Goal: Task Accomplishment & Management: Manage account settings

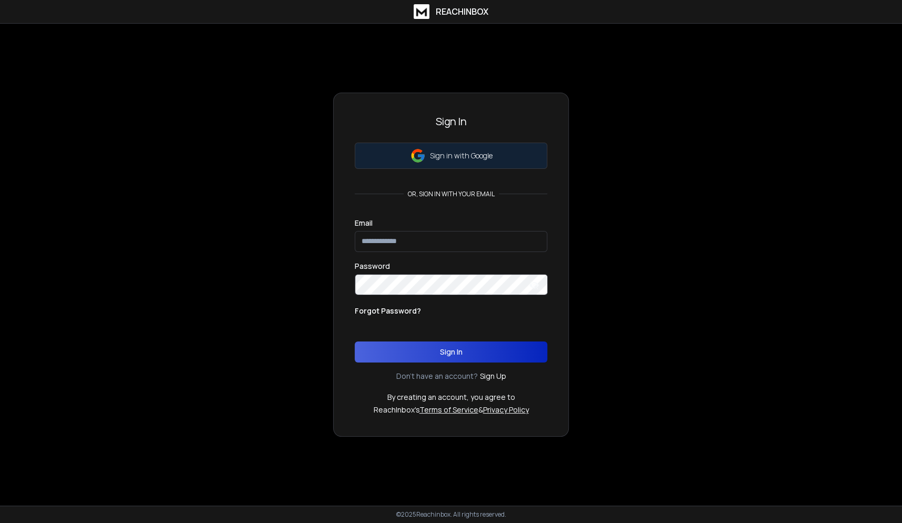
click at [501, 165] on button "Sign in with Google" at bounding box center [451, 156] width 193 height 26
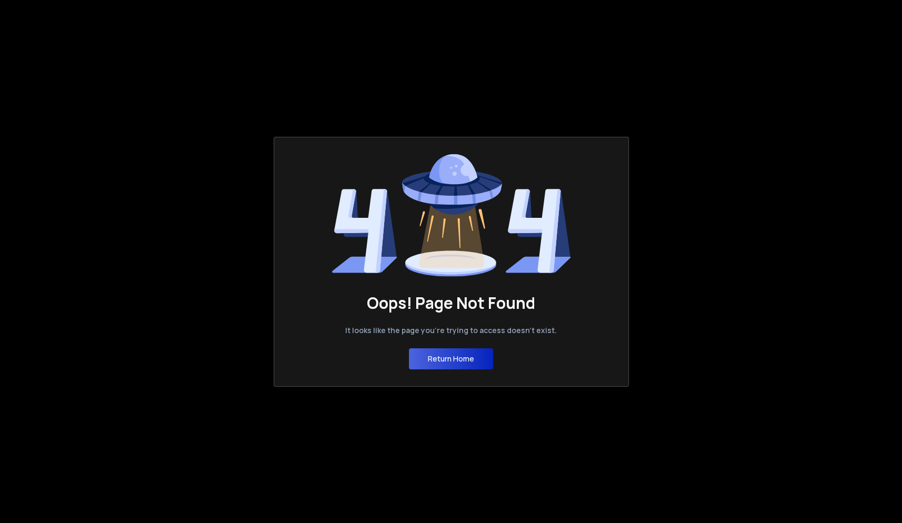
click at [459, 361] on button "Return Home" at bounding box center [451, 358] width 84 height 21
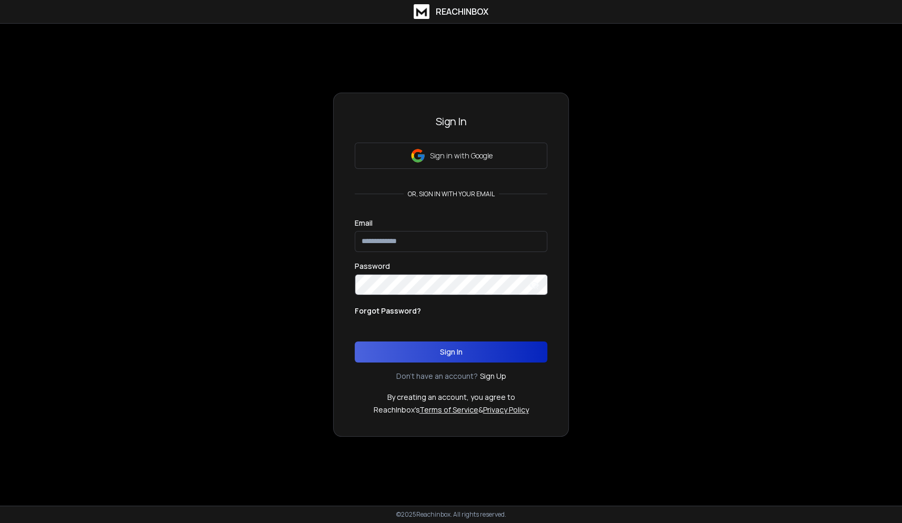
click at [469, 119] on h3 "Sign In" at bounding box center [451, 121] width 193 height 15
click at [459, 144] on button "Sign in with Google" at bounding box center [451, 156] width 193 height 26
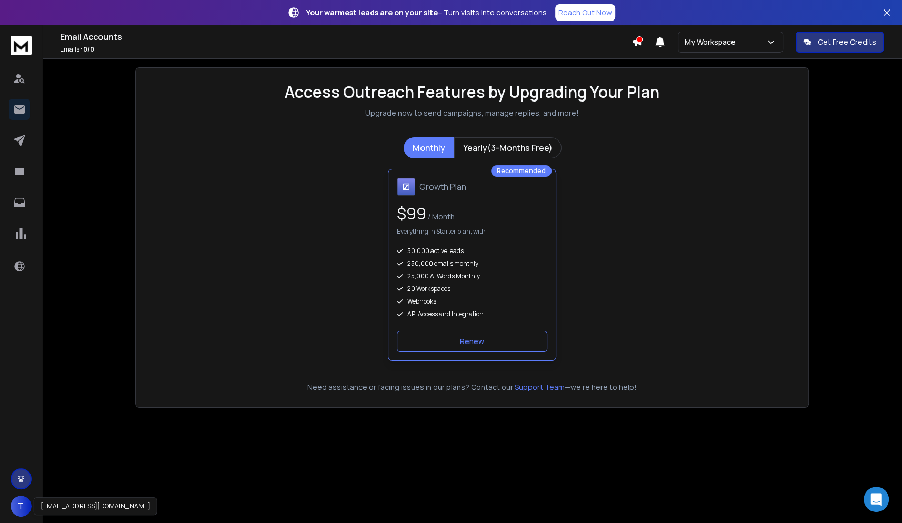
click at [16, 512] on span "T" at bounding box center [21, 506] width 21 height 21
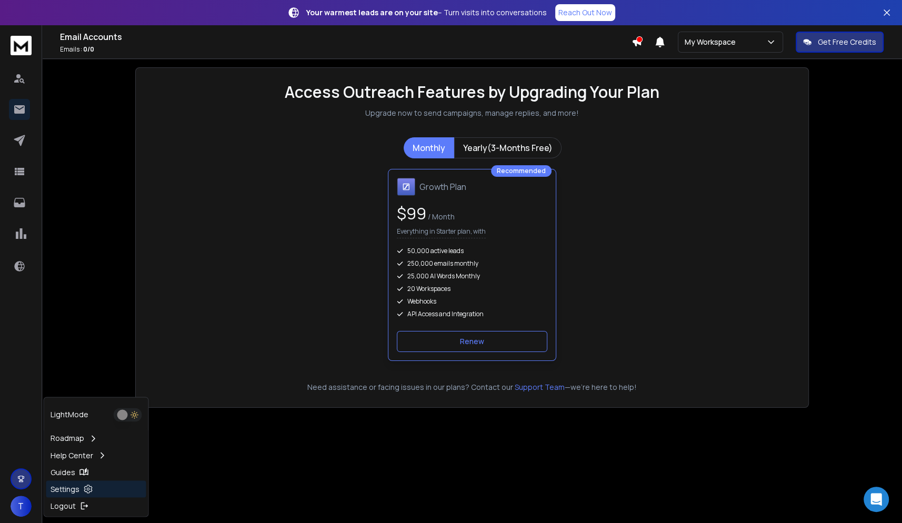
click at [74, 488] on p "Settings" at bounding box center [65, 489] width 29 height 11
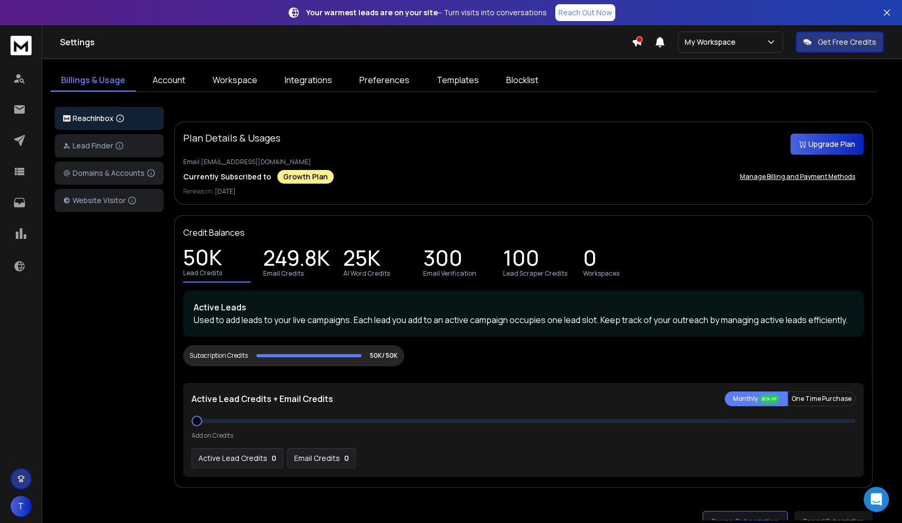
scroll to position [9, 0]
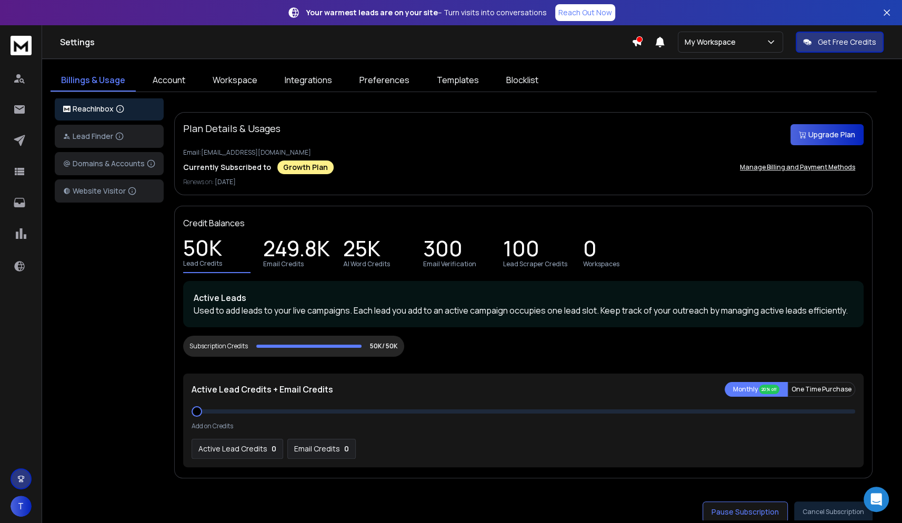
click at [821, 504] on button "Cancel Subscription" at bounding box center [833, 511] width 78 height 21
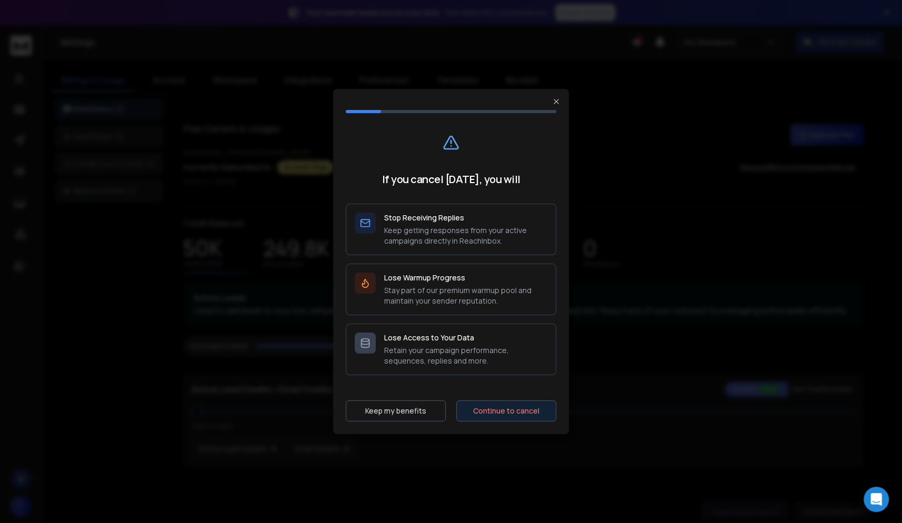
click at [485, 409] on button "Continue to cancel" at bounding box center [506, 410] width 100 height 21
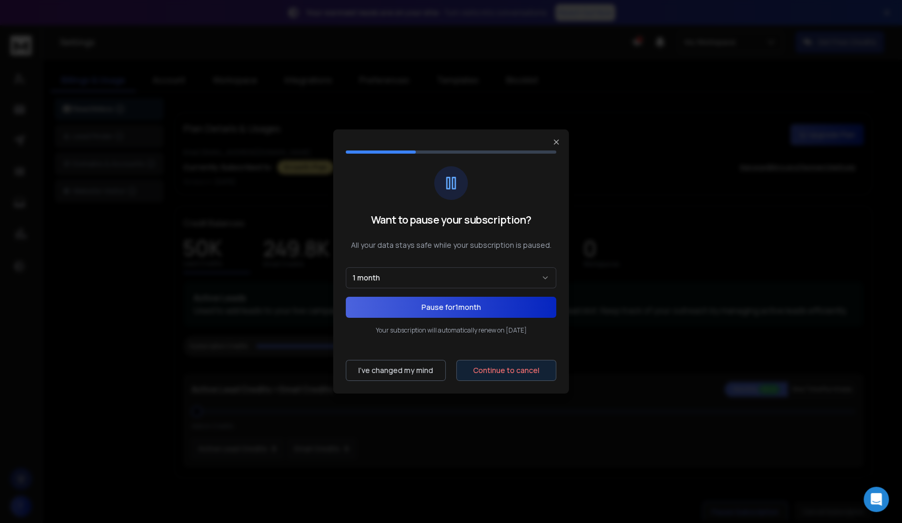
click at [495, 373] on button "Continue to cancel" at bounding box center [506, 370] width 100 height 21
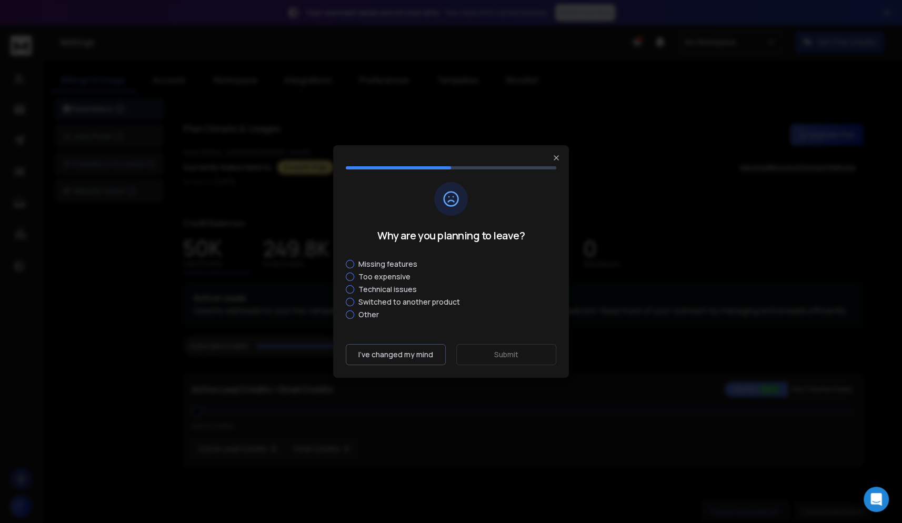
click at [360, 313] on label "Other" at bounding box center [457, 314] width 198 height 7
click at [354, 313] on button "Other" at bounding box center [350, 314] width 8 height 8
click at [500, 347] on button "Submit" at bounding box center [506, 354] width 100 height 21
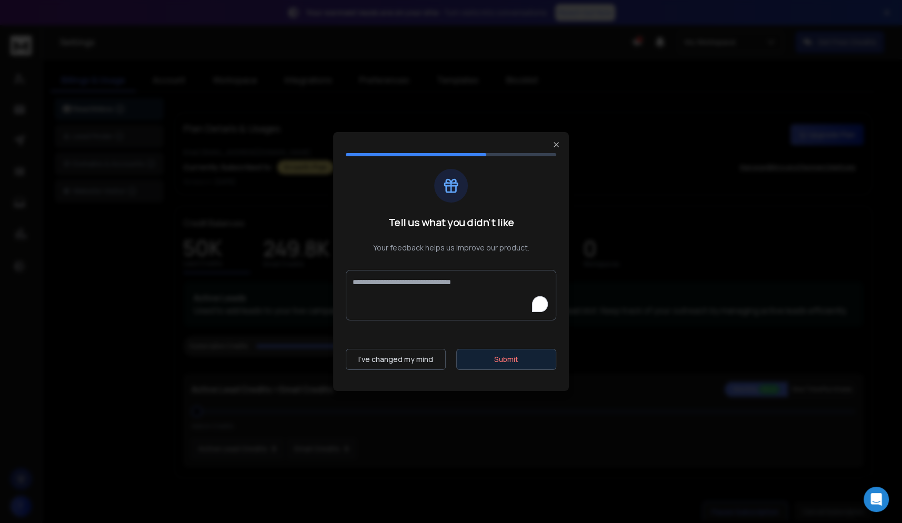
click at [476, 363] on button "Submit" at bounding box center [506, 359] width 100 height 21
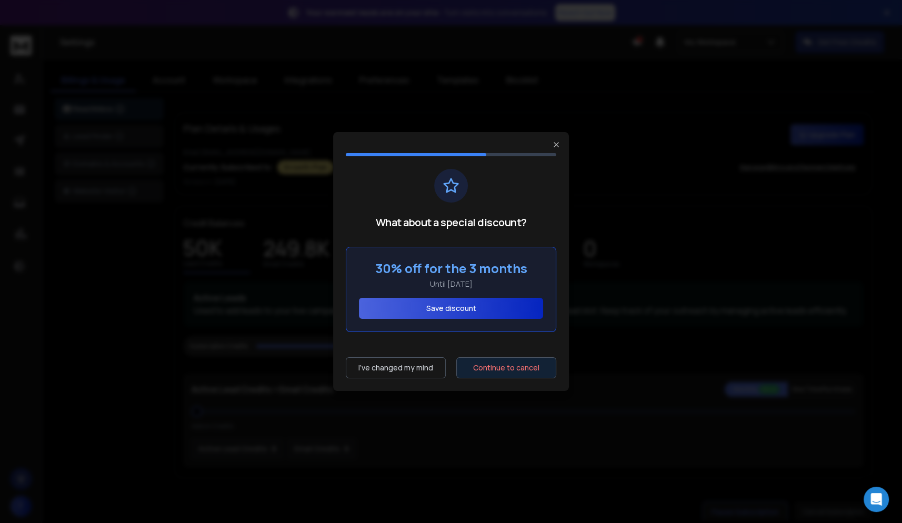
click at [497, 368] on button "Continue to cancel" at bounding box center [506, 367] width 100 height 21
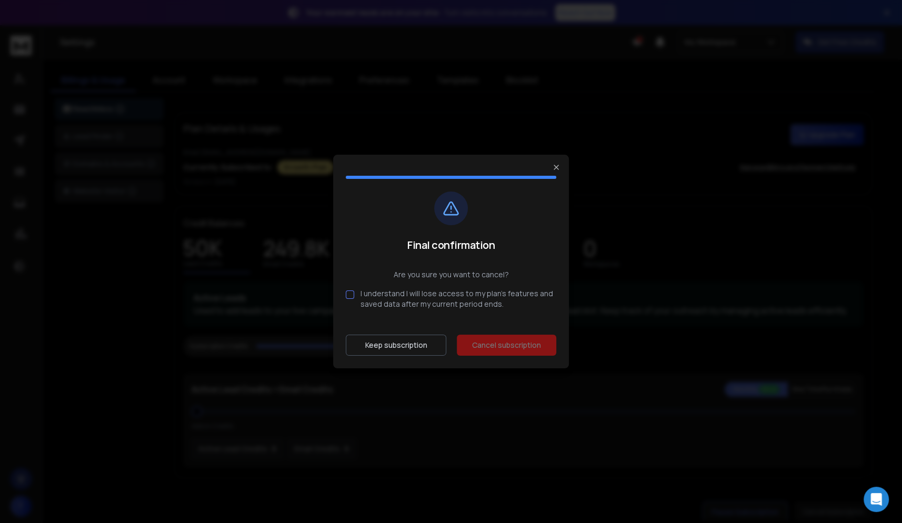
click at [384, 301] on label "I understand I will lose access to my plan's features and saved data after my c…" at bounding box center [458, 298] width 196 height 21
click at [354, 299] on button "I understand I will lose access to my plan's features and saved data after my c…" at bounding box center [350, 294] width 8 height 8
click at [486, 340] on button "Cancel subscription" at bounding box center [506, 345] width 99 height 21
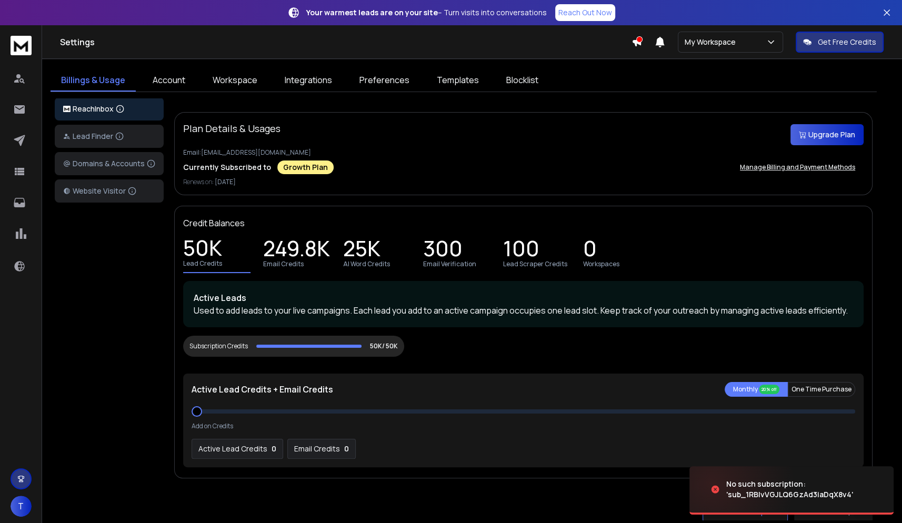
click at [156, 91] on link "Account" at bounding box center [169, 80] width 54 height 22
